Goal: Task Accomplishment & Management: Manage account settings

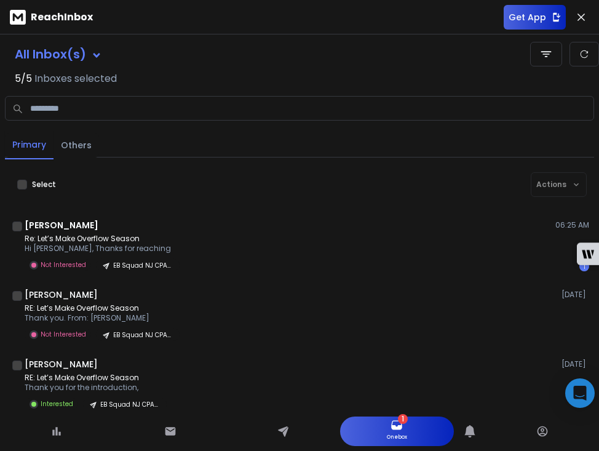
click at [220, 197] on div "Select Actions [PERSON_NAME] 06:25 AM Re: Let’s Make Overflow Season Hi [PERSON…" at bounding box center [299, 354] width 589 height 375
click at [77, 228] on h1 "[PERSON_NAME]" at bounding box center [62, 225] width 74 height 12
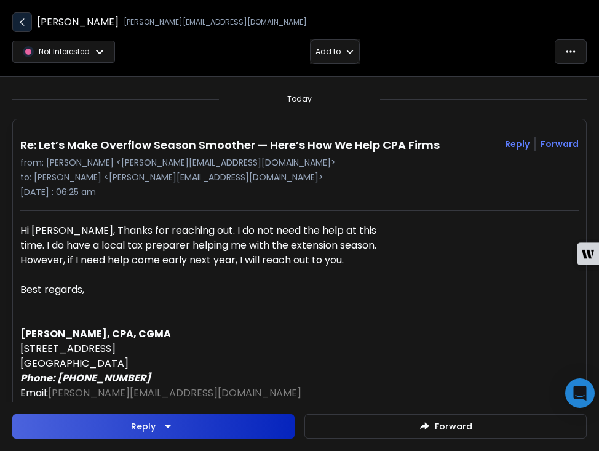
click at [26, 22] on icon at bounding box center [22, 22] width 10 height 10
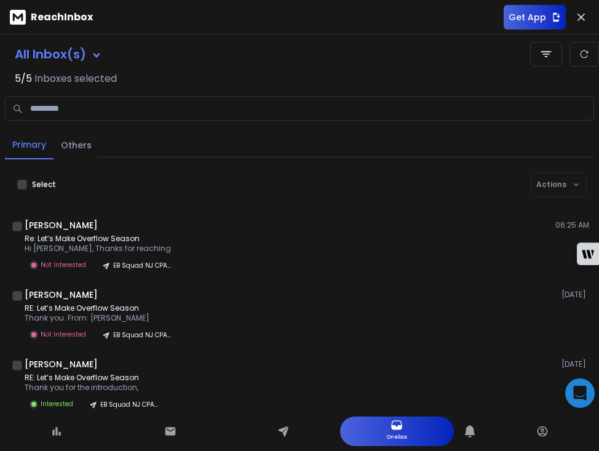
click at [306, 229] on div "[PERSON_NAME] 06:25 AM" at bounding box center [307, 225] width 565 height 12
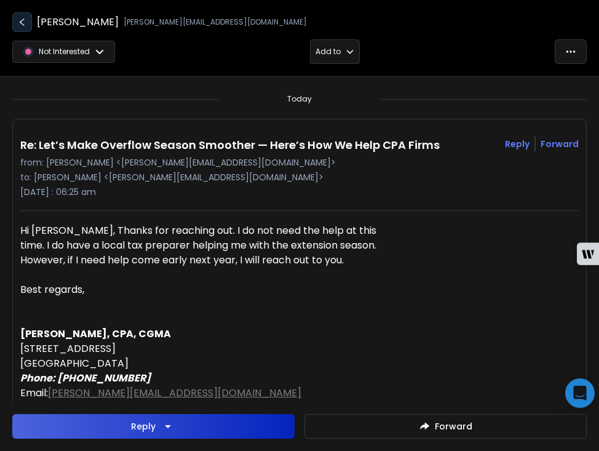
click at [17, 22] on icon at bounding box center [22, 22] width 10 height 10
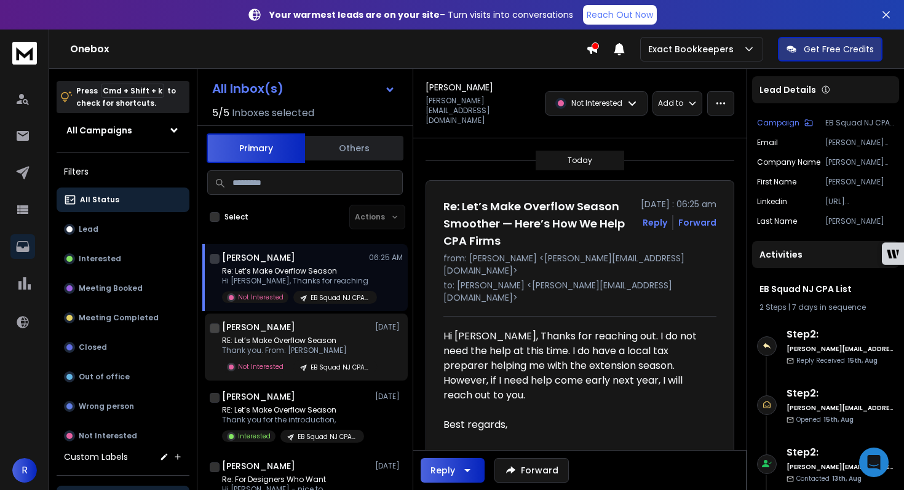
scroll to position [46, 0]
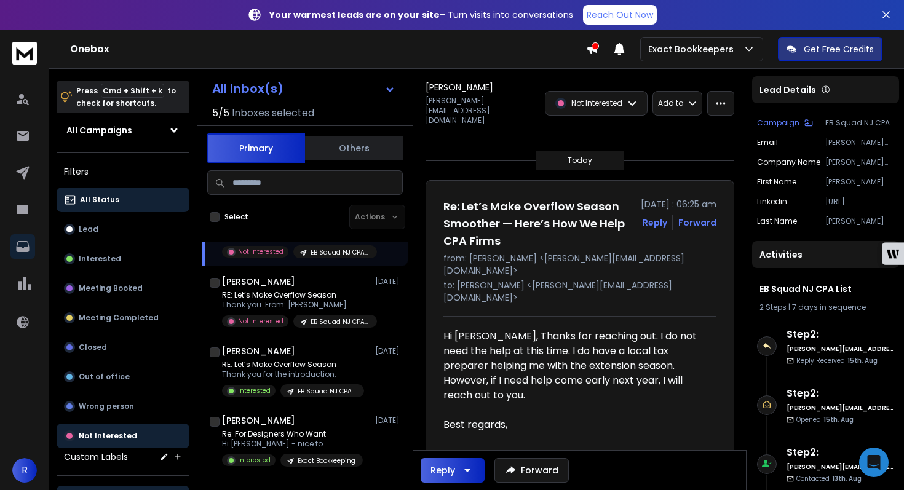
click at [102, 432] on p "Not Interested" at bounding box center [108, 436] width 58 height 10
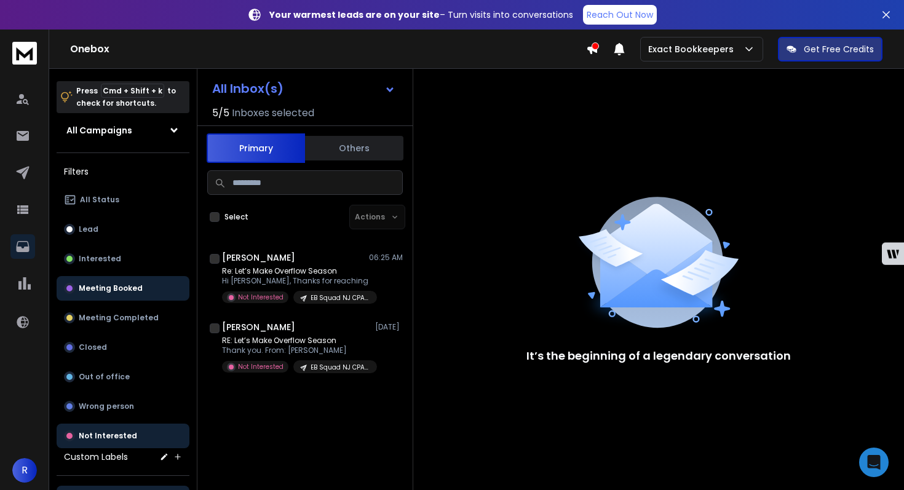
click at [109, 276] on button "Meeting Booked" at bounding box center [123, 288] width 133 height 25
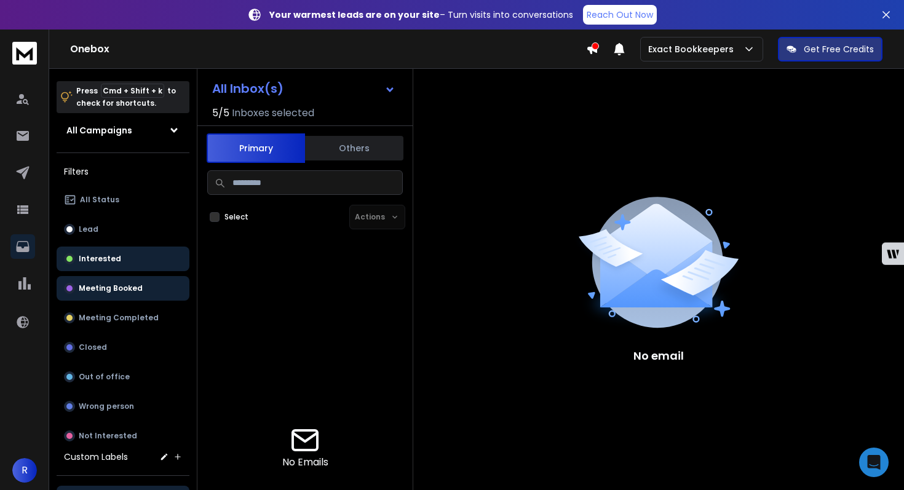
click at [111, 258] on p "Interested" at bounding box center [100, 259] width 42 height 10
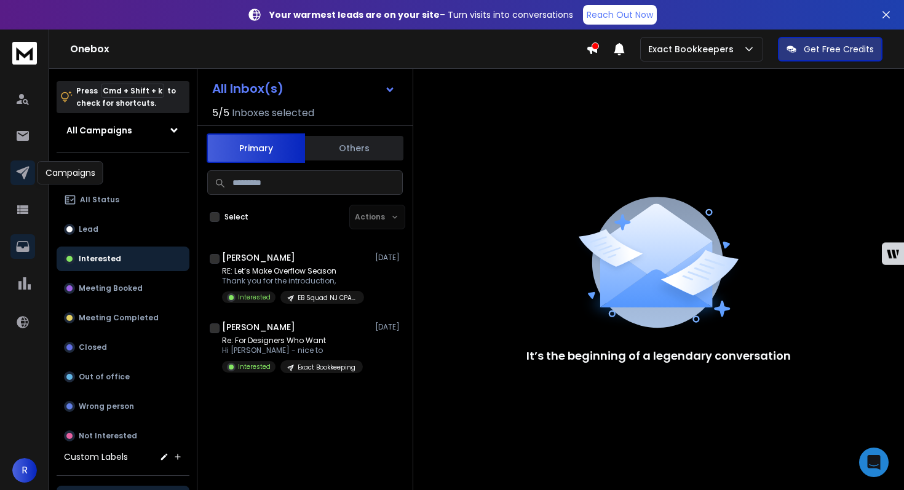
click at [19, 167] on icon at bounding box center [22, 172] width 15 height 15
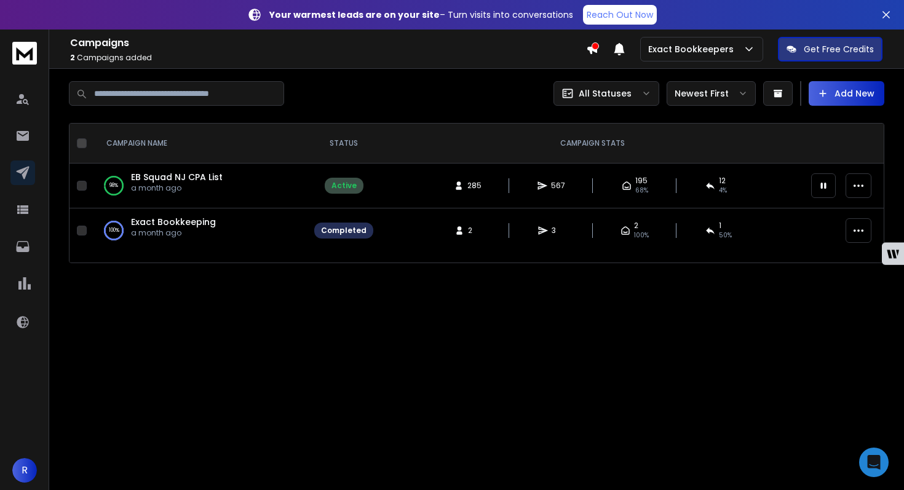
click at [185, 180] on span "EB Squad NJ CPA List" at bounding box center [177, 177] width 92 height 12
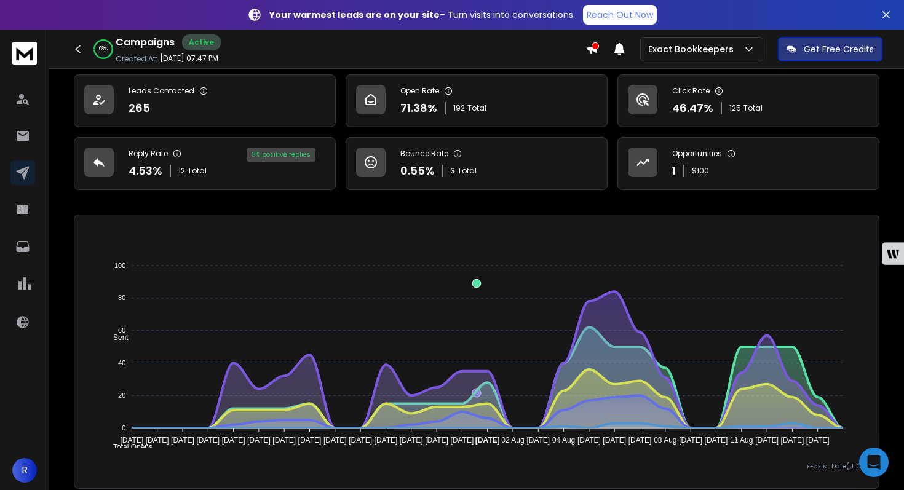
scroll to position [20, 0]
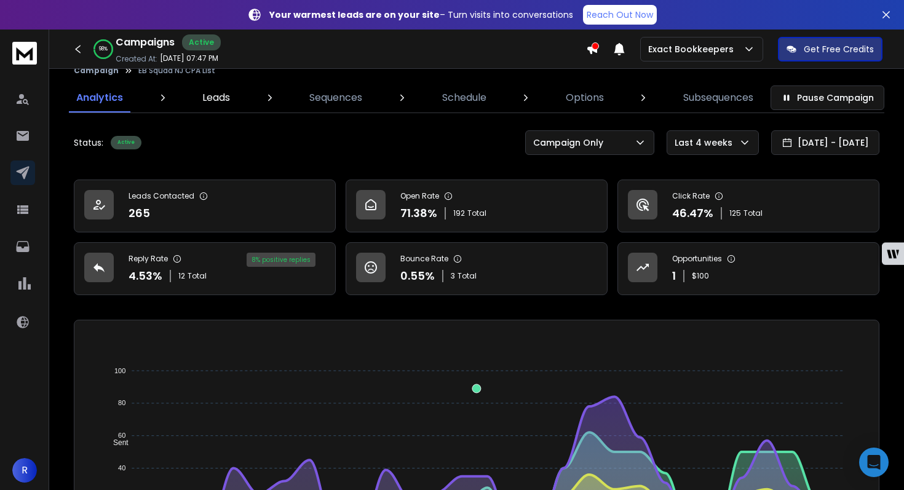
click at [230, 101] on link "Leads" at bounding box center [216, 98] width 42 height 30
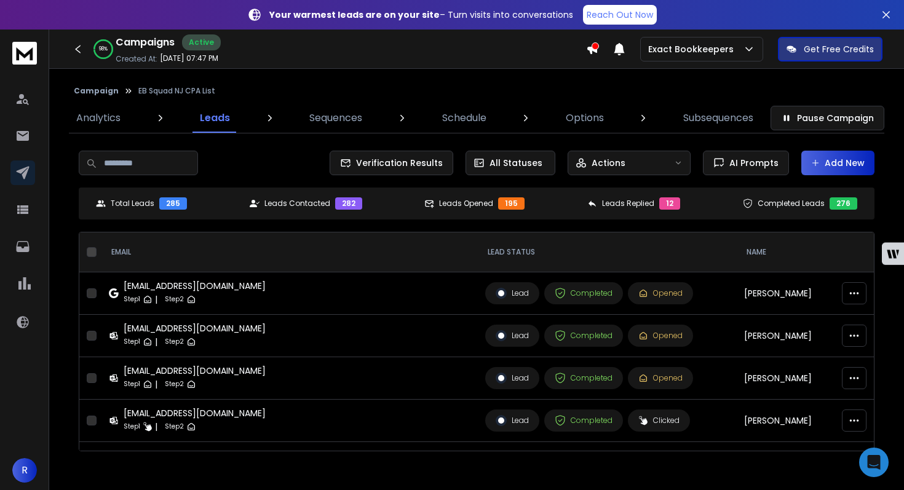
click at [598, 205] on p "Leads Replied" at bounding box center [628, 204] width 52 height 10
click at [593, 205] on icon at bounding box center [592, 204] width 10 height 10
click at [598, 206] on div "12" at bounding box center [669, 203] width 21 height 12
click at [278, 207] on p "Leads Contacted" at bounding box center [297, 204] width 66 height 10
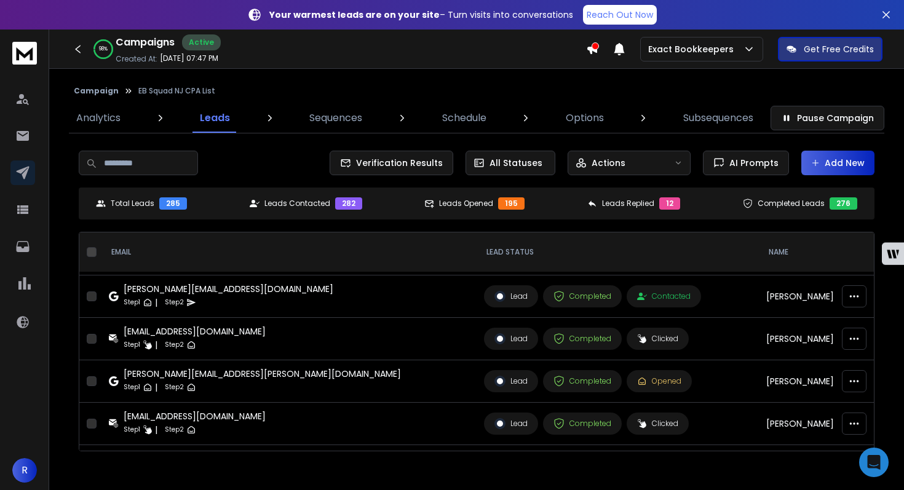
scroll to position [9681, 1]
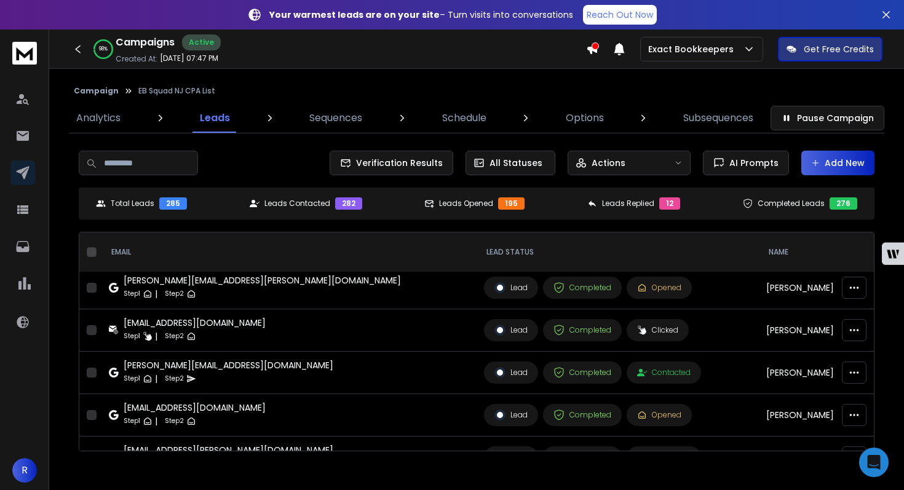
click at [598, 205] on p "Leads Replied" at bounding box center [628, 204] width 52 height 10
click at [598, 161] on p "Leads Replied" at bounding box center [610, 164] width 52 height 10
click at [17, 245] on icon at bounding box center [22, 246] width 15 height 15
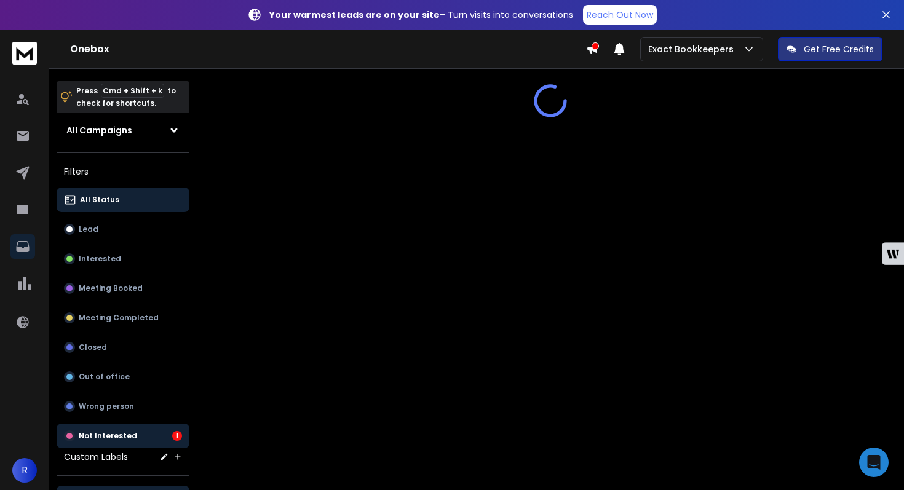
click at [99, 441] on div "All Status Lead Interested Meeting Booked Meeting Completed Closed Out of offic…" at bounding box center [123, 318] width 133 height 261
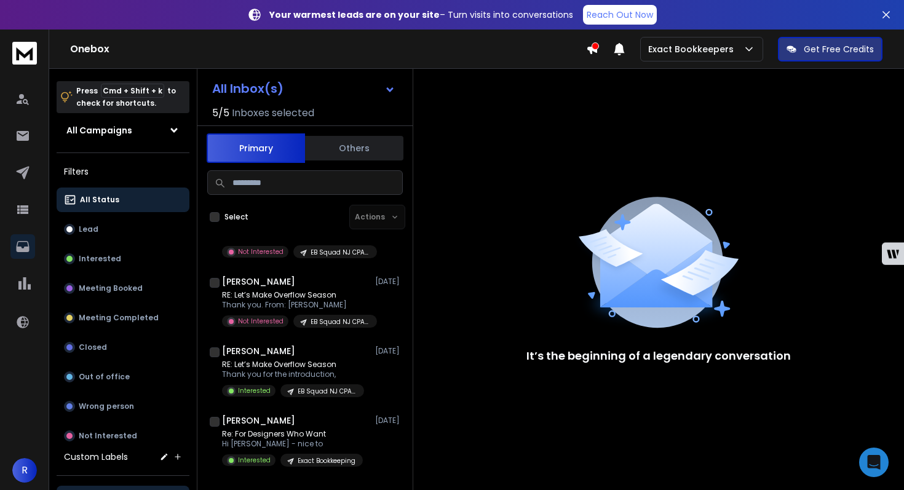
scroll to position [46, 0]
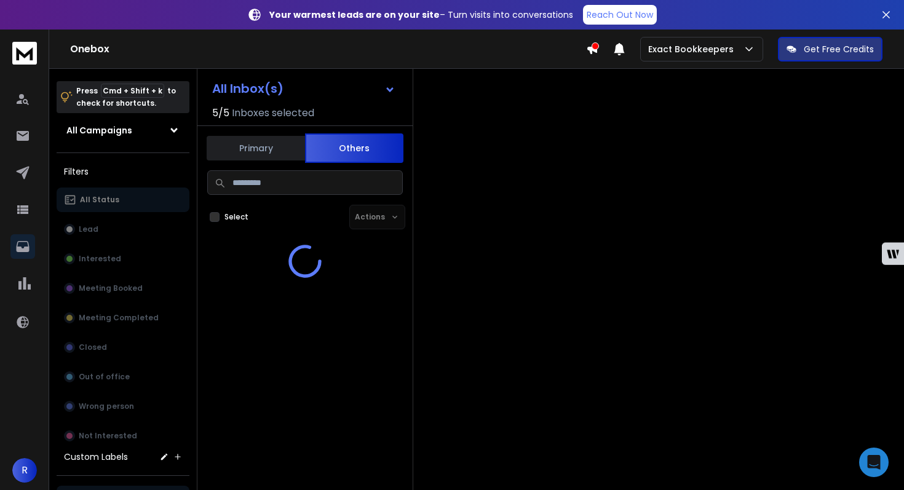
click at [332, 151] on button "Others" at bounding box center [354, 148] width 98 height 30
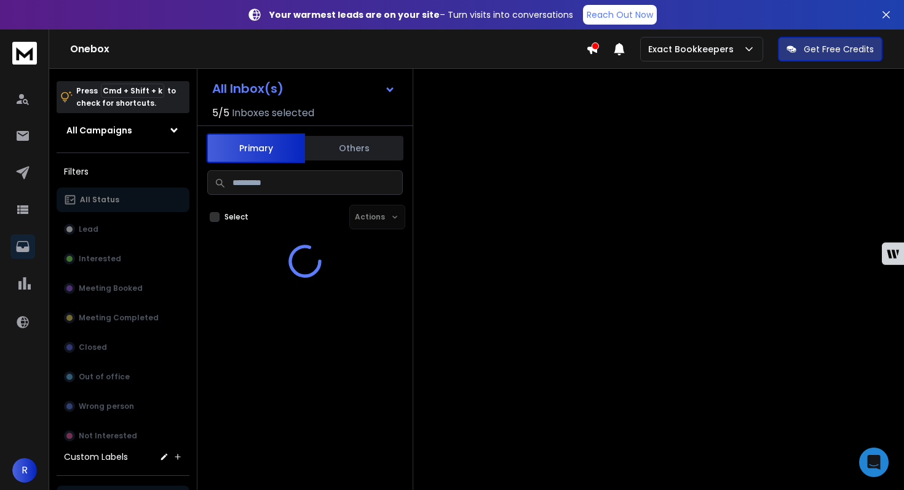
click at [268, 148] on button "Primary" at bounding box center [256, 148] width 98 height 30
click at [386, 100] on button "All Inbox(s)" at bounding box center [303, 88] width 203 height 25
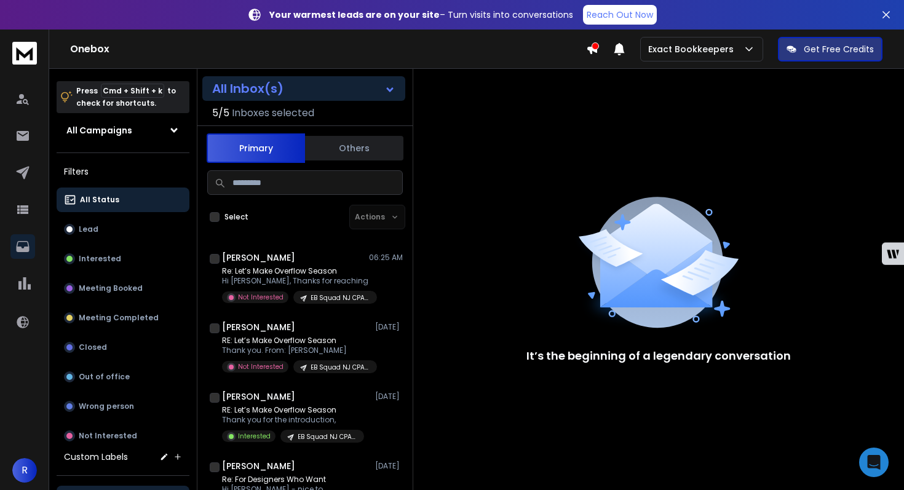
click at [375, 97] on button "All Inbox(s)" at bounding box center [303, 88] width 203 height 25
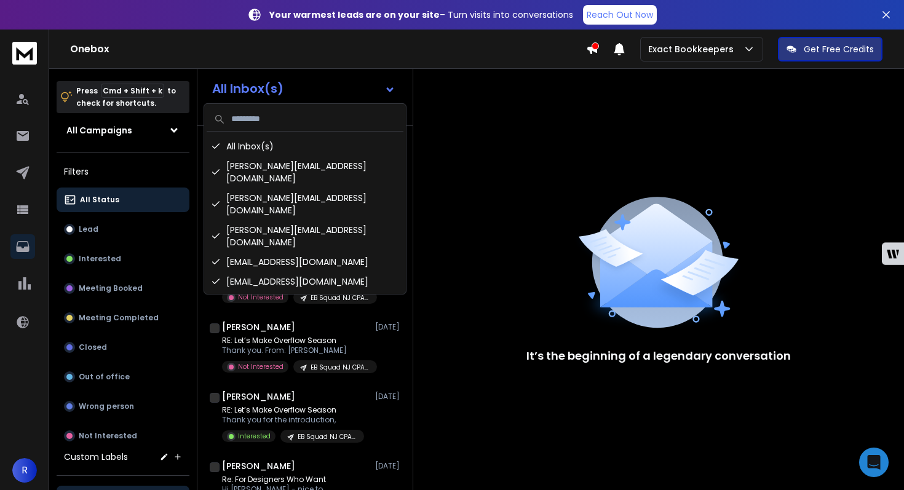
click at [452, 288] on div "It’s the beginning of a legendary conversation" at bounding box center [658, 277] width 491 height 416
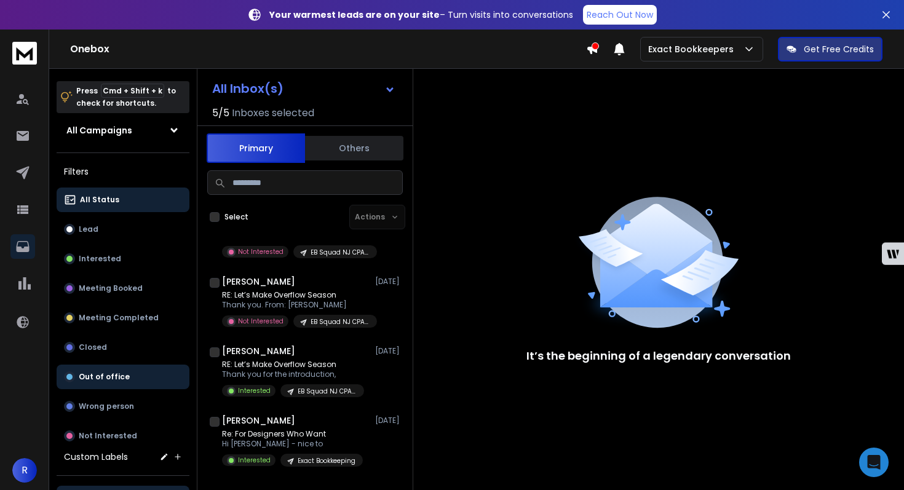
scroll to position [217, 0]
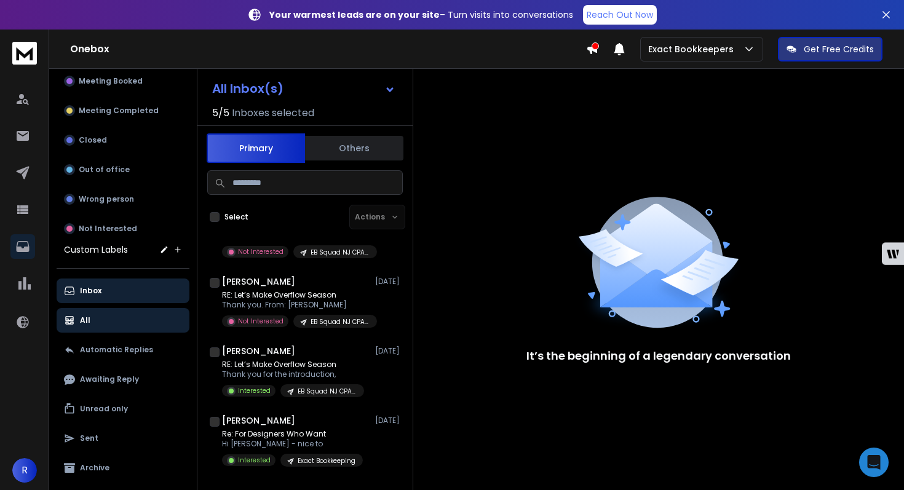
click at [105, 317] on button "All" at bounding box center [123, 320] width 133 height 25
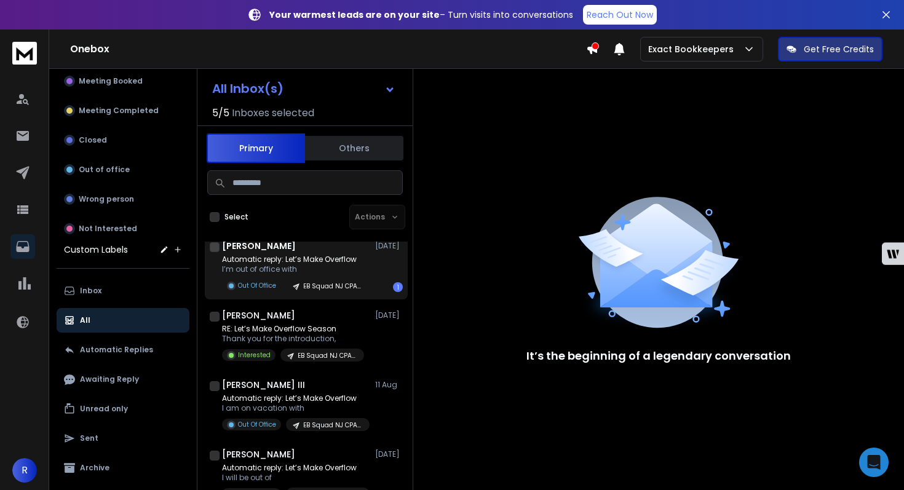
scroll to position [0, 0]
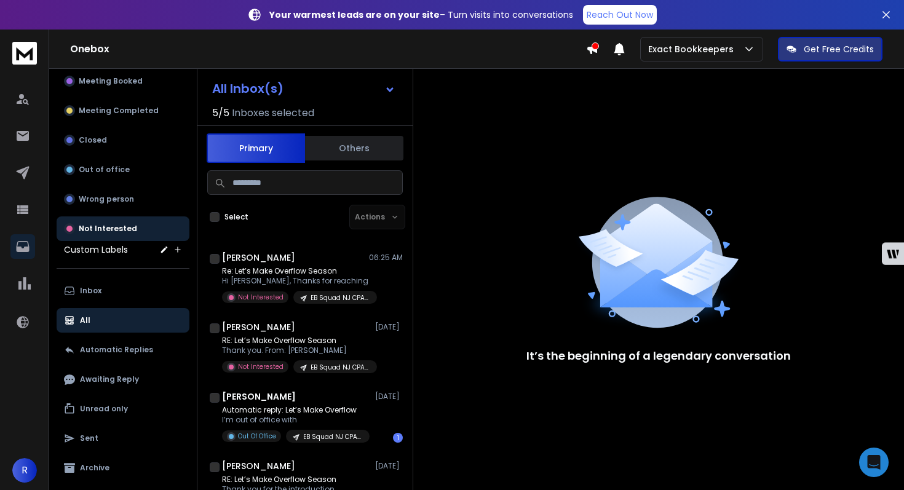
click at [131, 224] on p "Not Interested" at bounding box center [108, 229] width 58 height 10
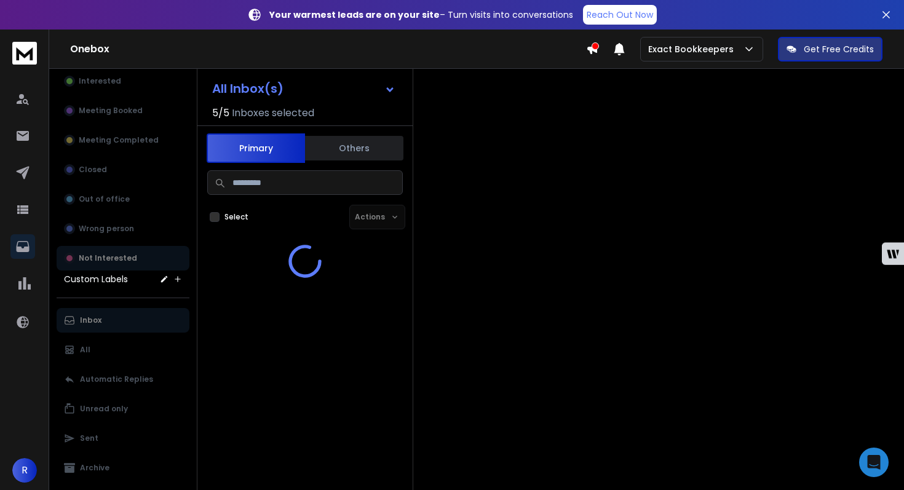
scroll to position [188, 0]
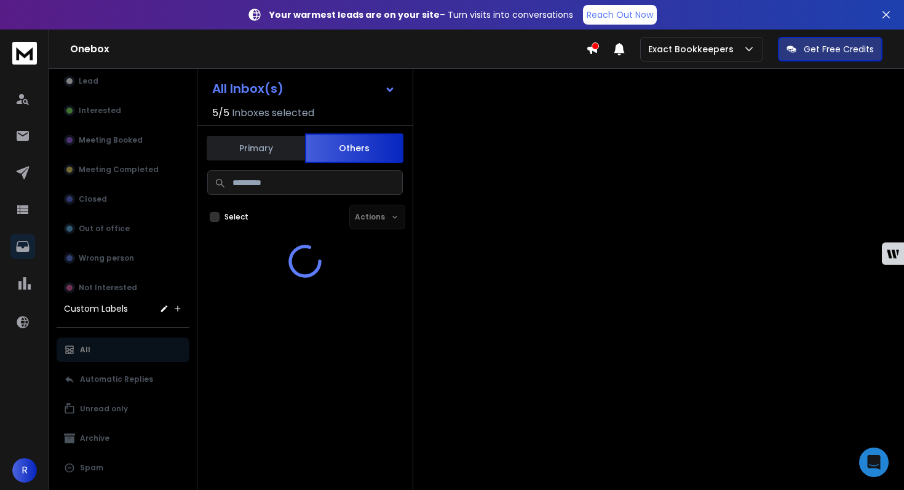
click at [377, 153] on button "Others" at bounding box center [354, 148] width 98 height 30
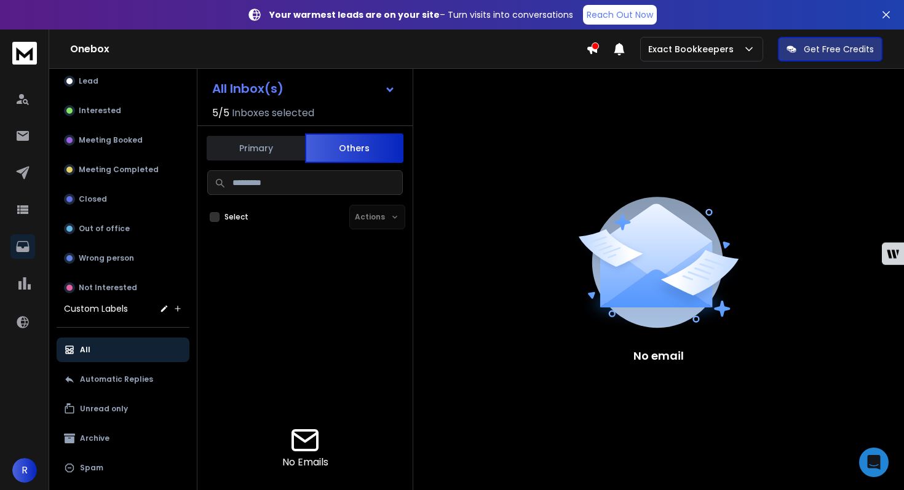
click at [265, 148] on button "Primary" at bounding box center [256, 148] width 98 height 27
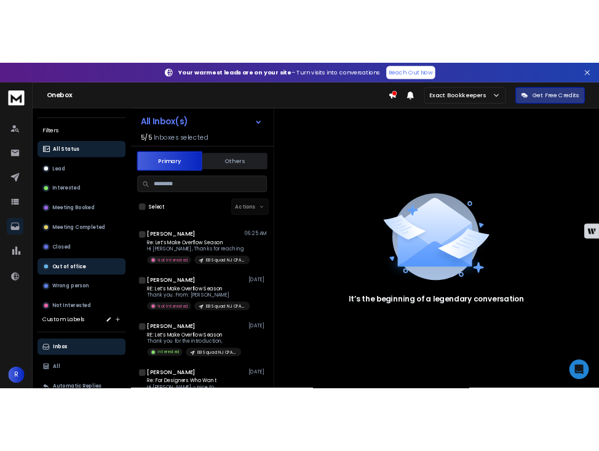
scroll to position [0, 0]
